Goal: Check status

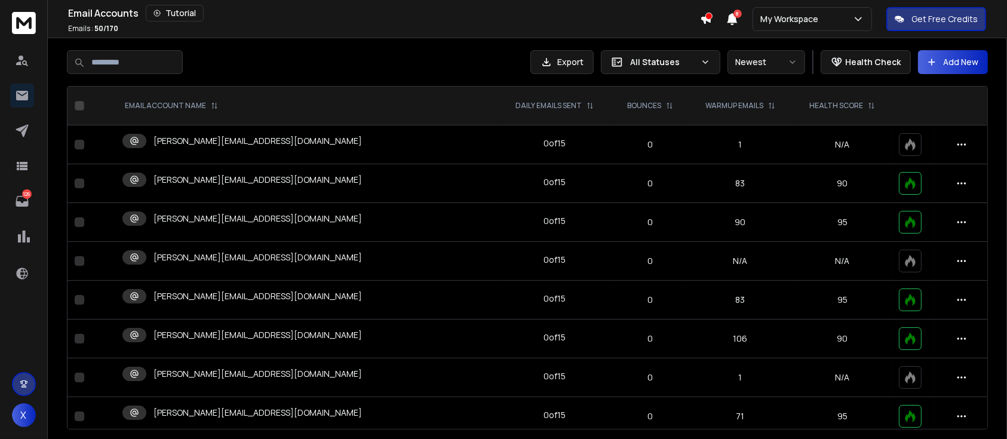
click at [35, 130] on div at bounding box center [23, 133] width 27 height 28
click at [16, 132] on icon at bounding box center [22, 131] width 14 height 14
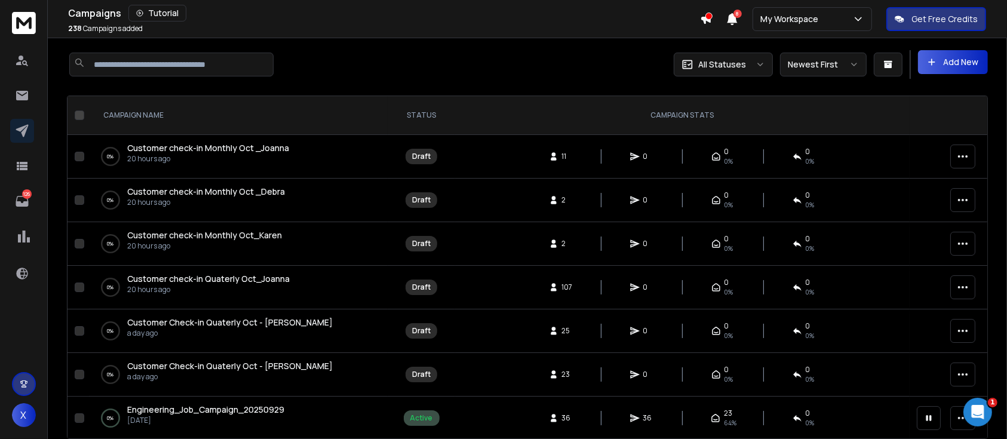
click at [260, 151] on span "Customer check-in Monthly Oct _Joanna" at bounding box center [208, 147] width 162 height 11
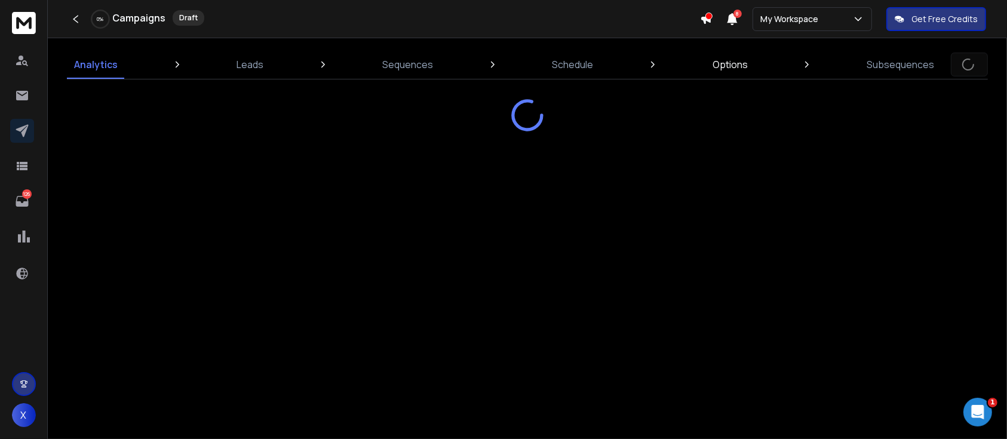
click at [714, 68] on p "Options" at bounding box center [729, 64] width 35 height 14
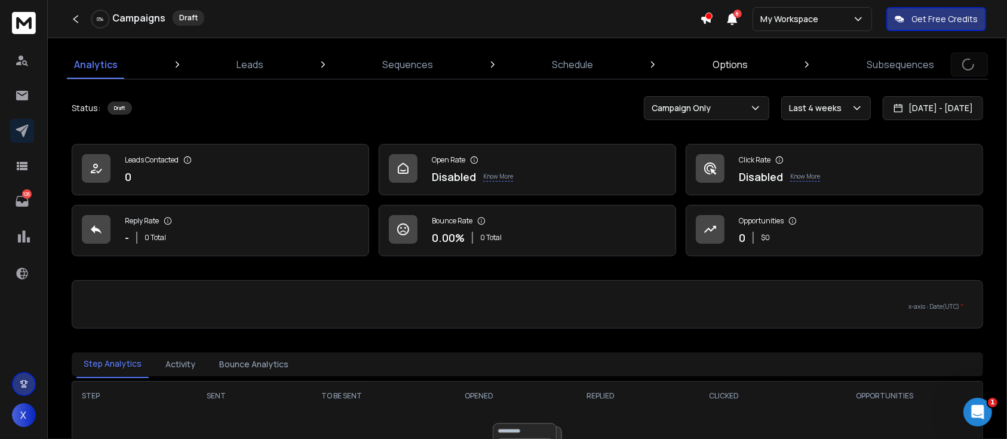
click at [726, 69] on p "Options" at bounding box center [729, 64] width 35 height 14
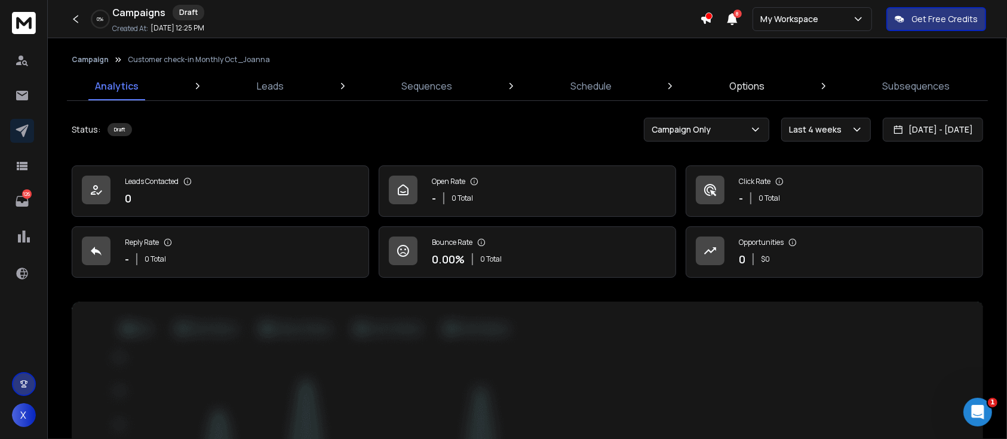
click at [736, 85] on p "Options" at bounding box center [746, 86] width 35 height 14
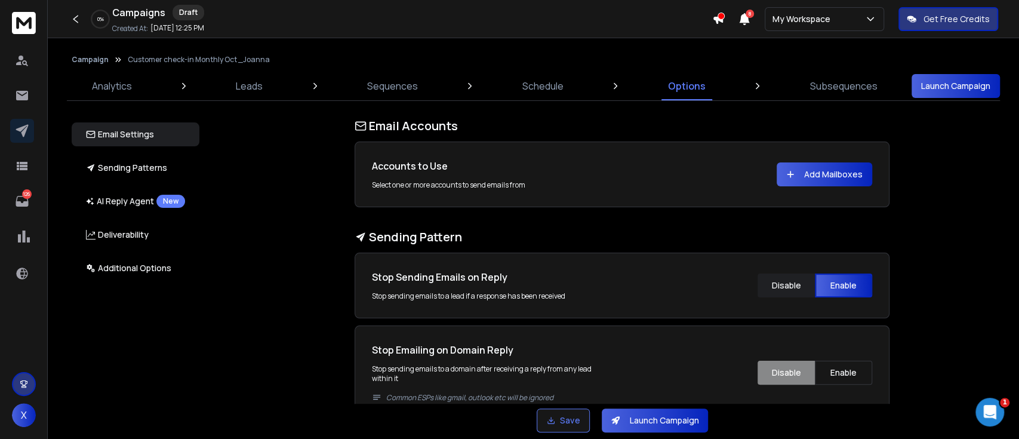
click at [794, 173] on button "Add Mailboxes" at bounding box center [825, 174] width 96 height 24
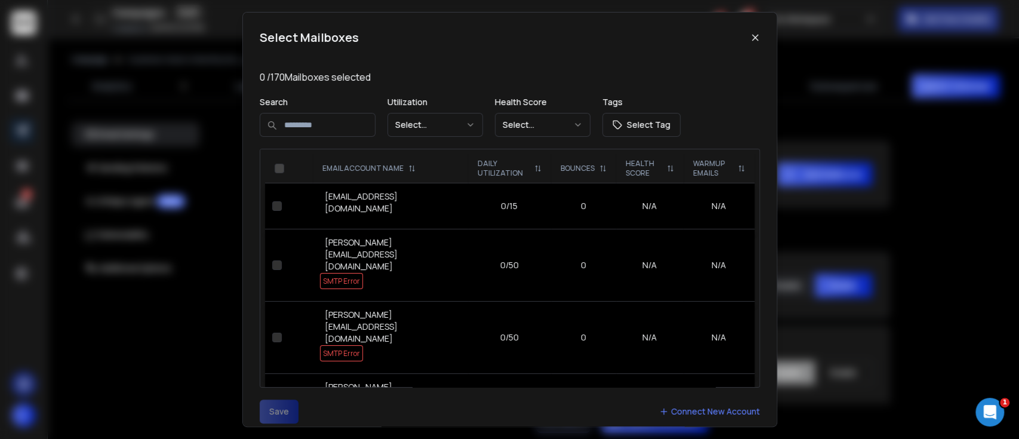
click at [757, 33] on icon at bounding box center [756, 38] width 10 height 10
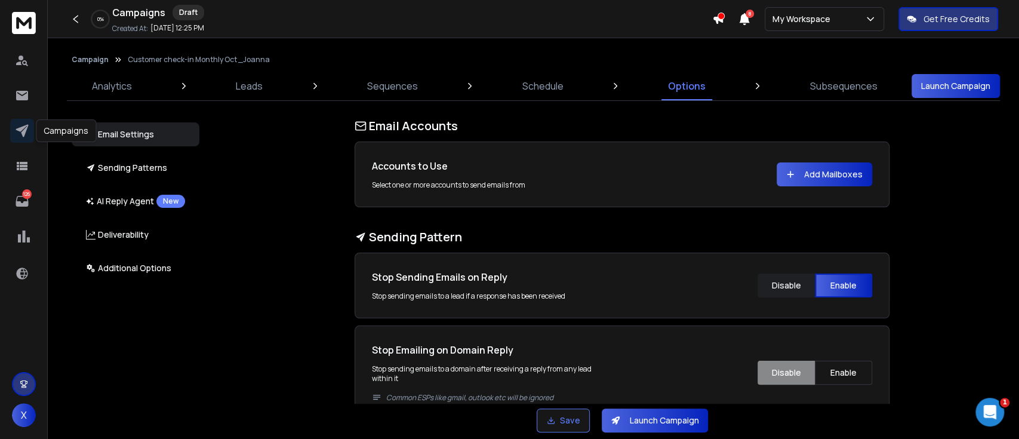
click at [24, 122] on link at bounding box center [22, 131] width 24 height 24
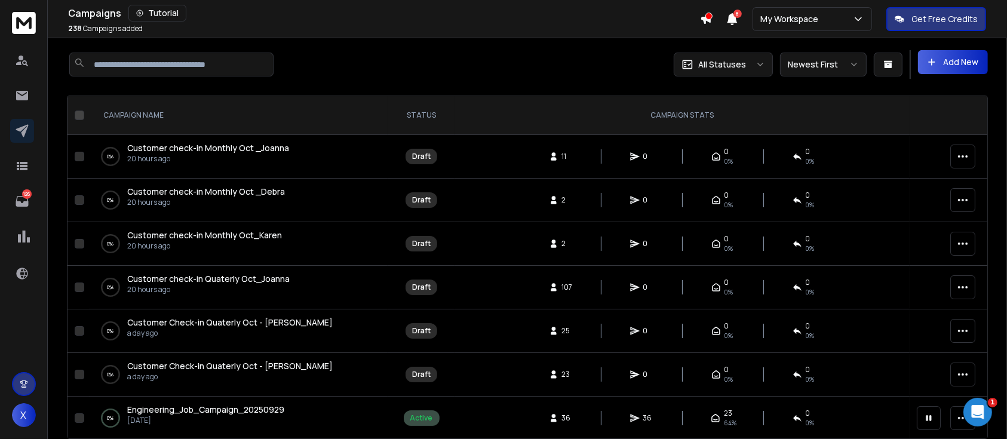
click at [200, 317] on span "Customer Check-in Quaterly Oct - [PERSON_NAME]" at bounding box center [229, 322] width 205 height 11
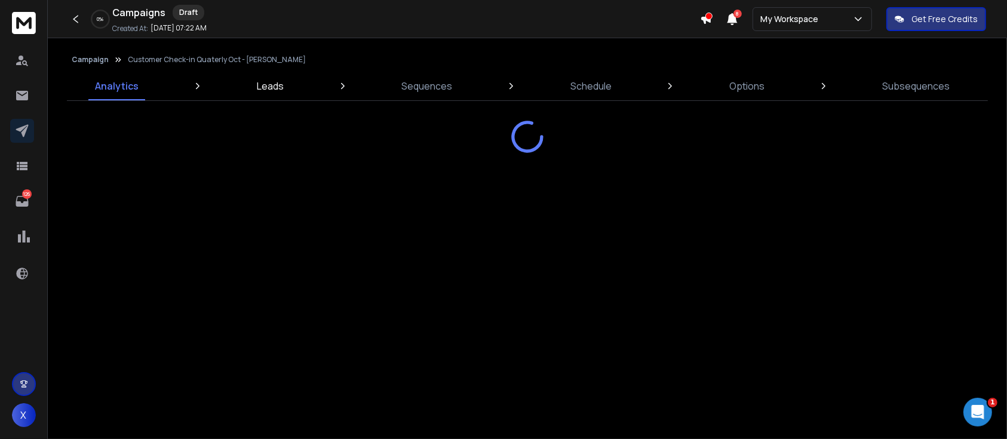
click at [269, 80] on p "Leads" at bounding box center [270, 86] width 27 height 14
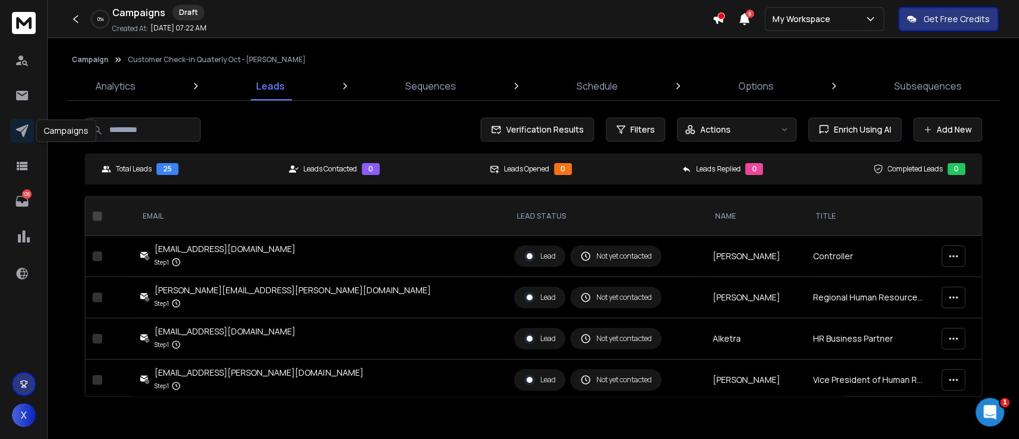
click at [24, 127] on icon at bounding box center [22, 131] width 13 height 13
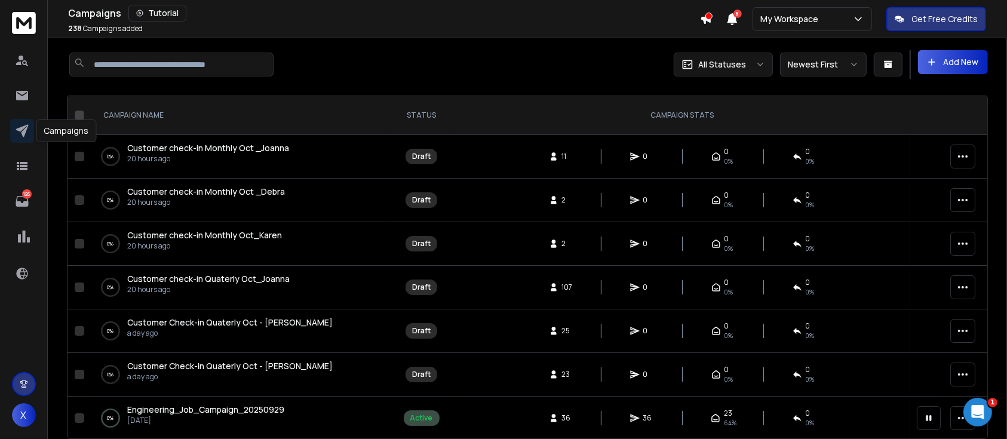
click at [255, 366] on span "Customer Check-in Quaterly Oct - [PERSON_NAME]" at bounding box center [229, 365] width 205 height 11
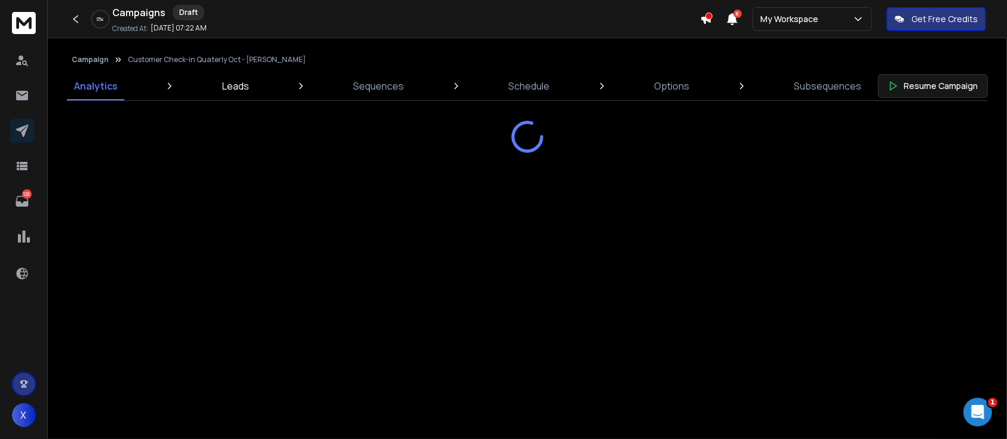
click at [238, 89] on p "Leads" at bounding box center [235, 86] width 27 height 14
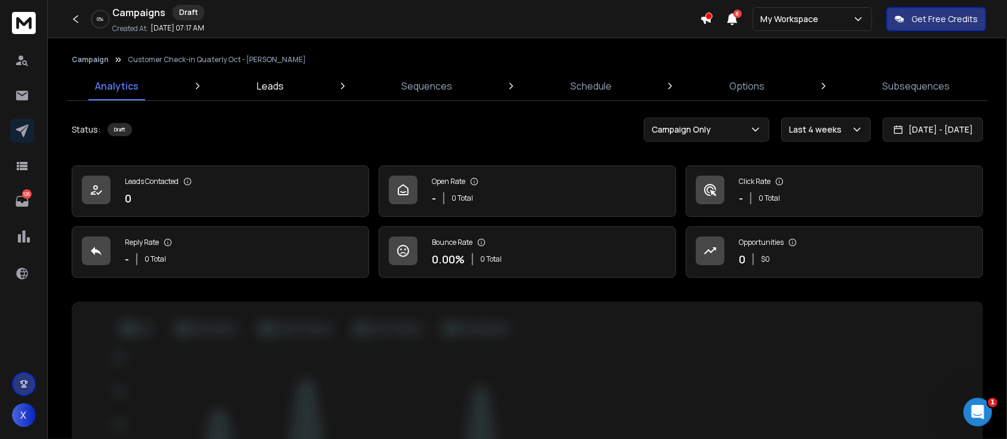
click at [275, 93] on p "Leads" at bounding box center [270, 86] width 27 height 14
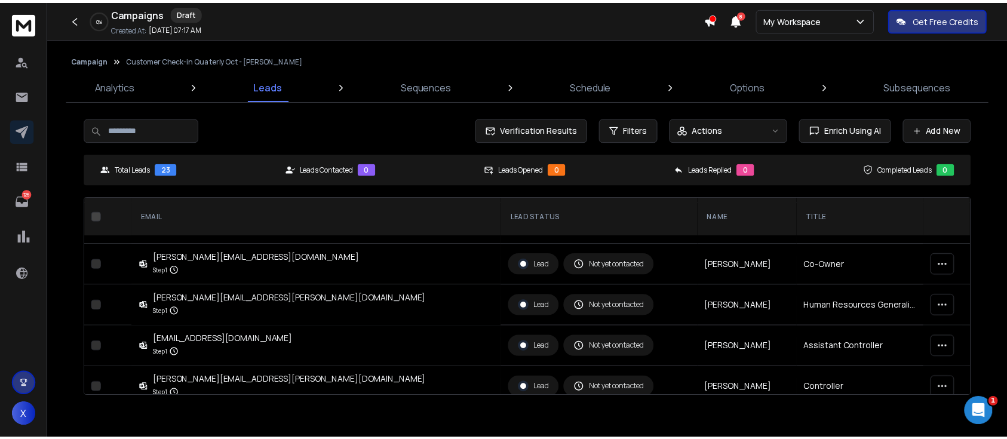
scroll to position [794, 0]
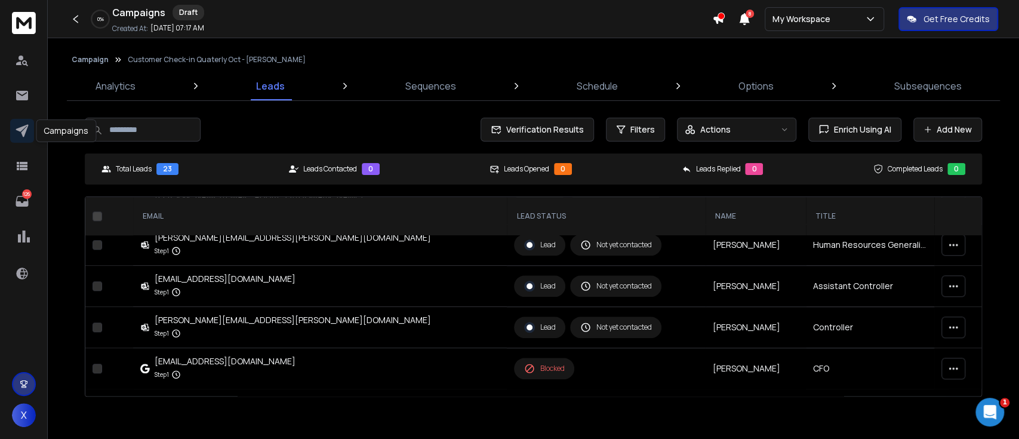
click at [17, 137] on icon at bounding box center [22, 131] width 14 height 14
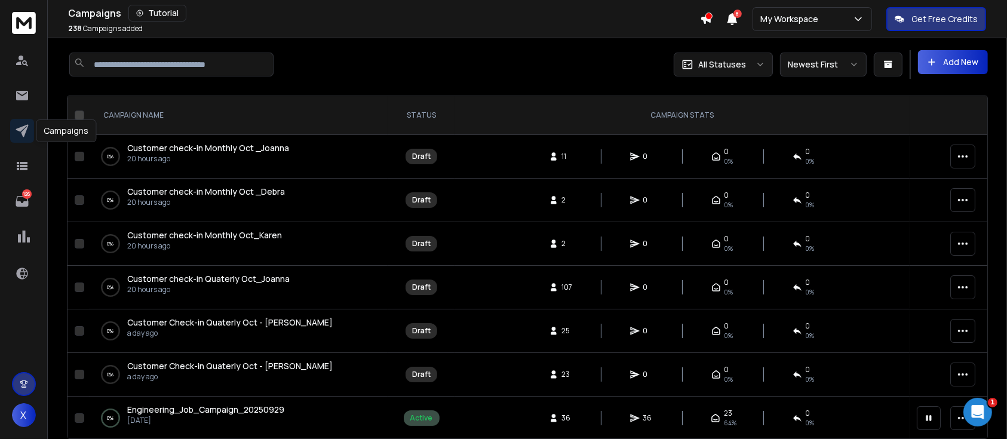
click at [245, 149] on span "Customer check-in Monthly Oct _Joanna" at bounding box center [208, 147] width 162 height 11
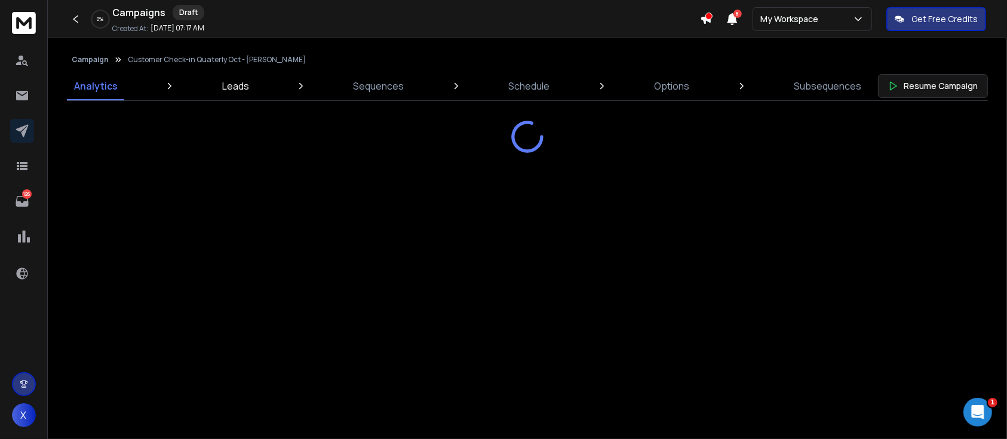
click at [223, 77] on link "Leads" at bounding box center [235, 86] width 41 height 29
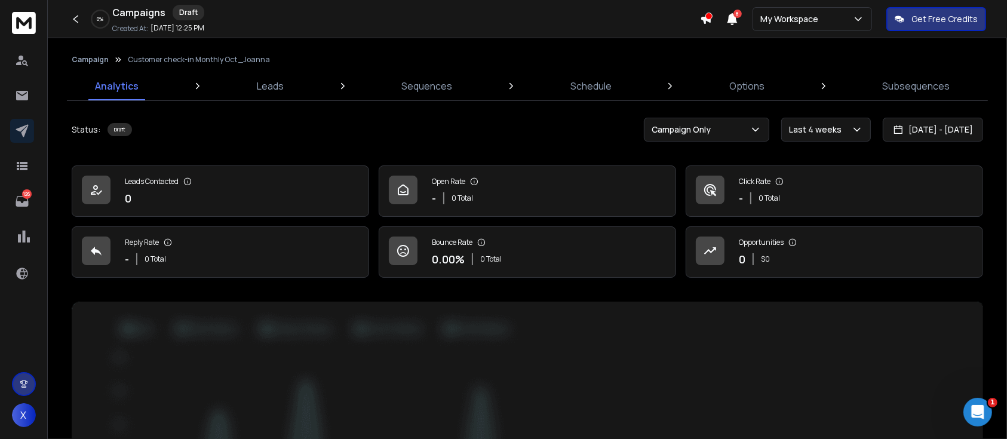
click at [248, 92] on div "Analytics Leads Sequences Schedule Options Subsequences" at bounding box center [522, 86] width 911 height 29
click at [275, 79] on p "Leads" at bounding box center [270, 86] width 27 height 14
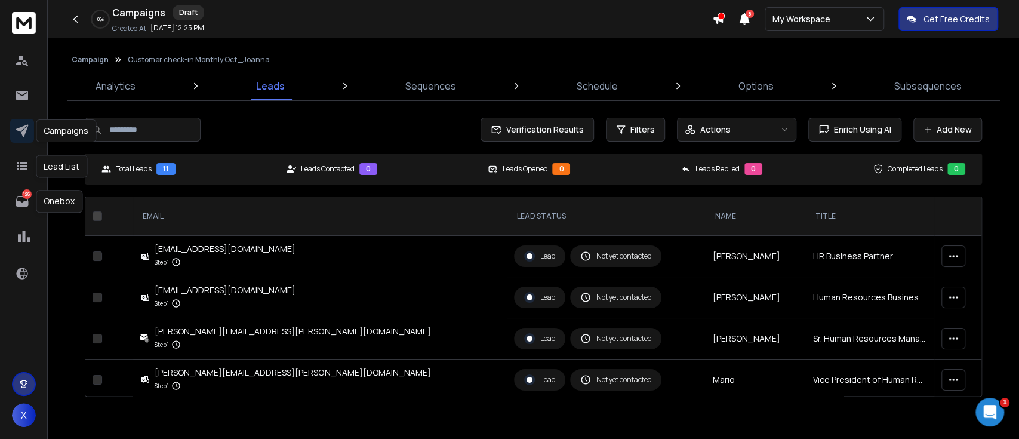
click at [19, 136] on icon at bounding box center [22, 131] width 14 height 14
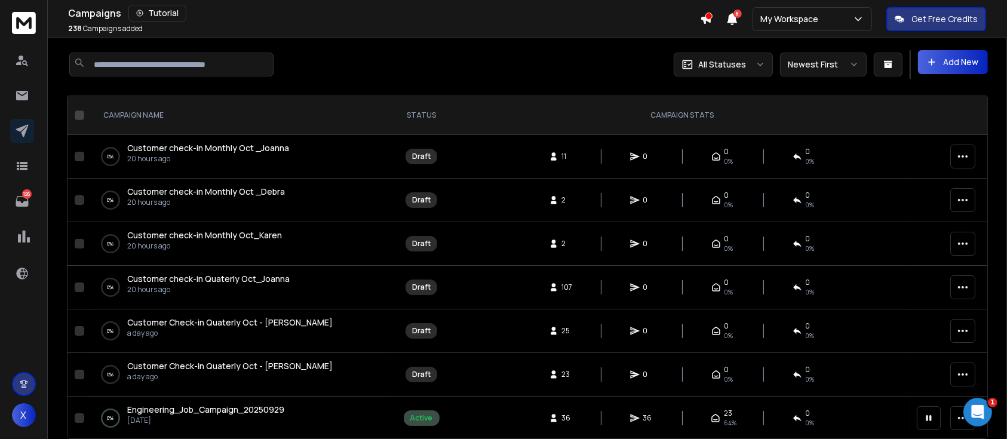
click at [211, 278] on span "Customer check-in Quaterly Oct_Joanna" at bounding box center [208, 278] width 162 height 11
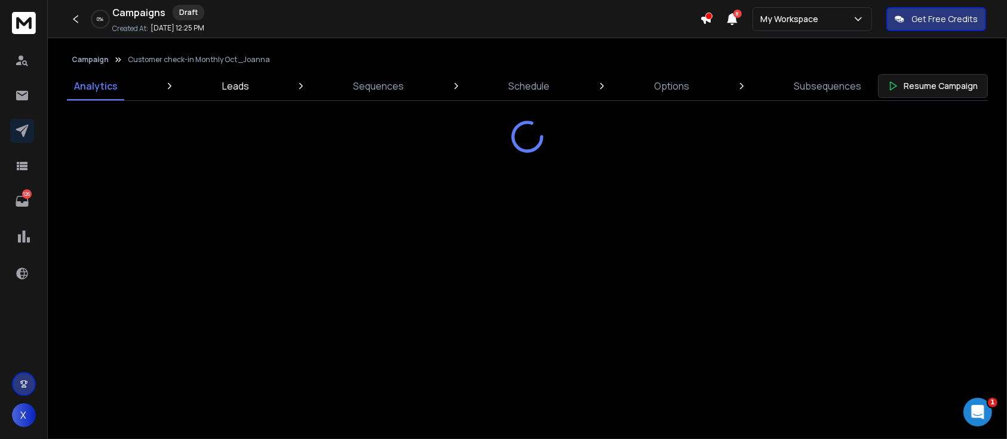
click at [241, 87] on p "Leads" at bounding box center [235, 86] width 27 height 14
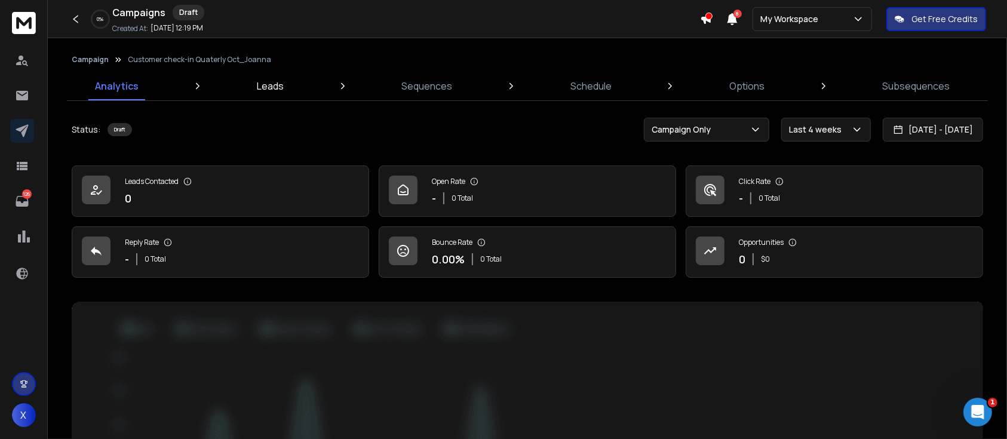
click at [270, 89] on p "Leads" at bounding box center [270, 86] width 27 height 14
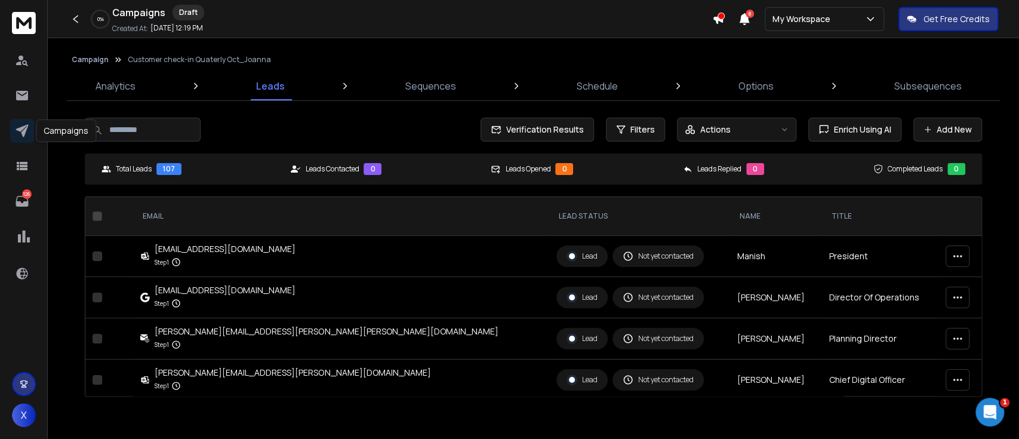
click at [28, 131] on icon at bounding box center [22, 131] width 14 height 14
